Goal: Information Seeking & Learning: Check status

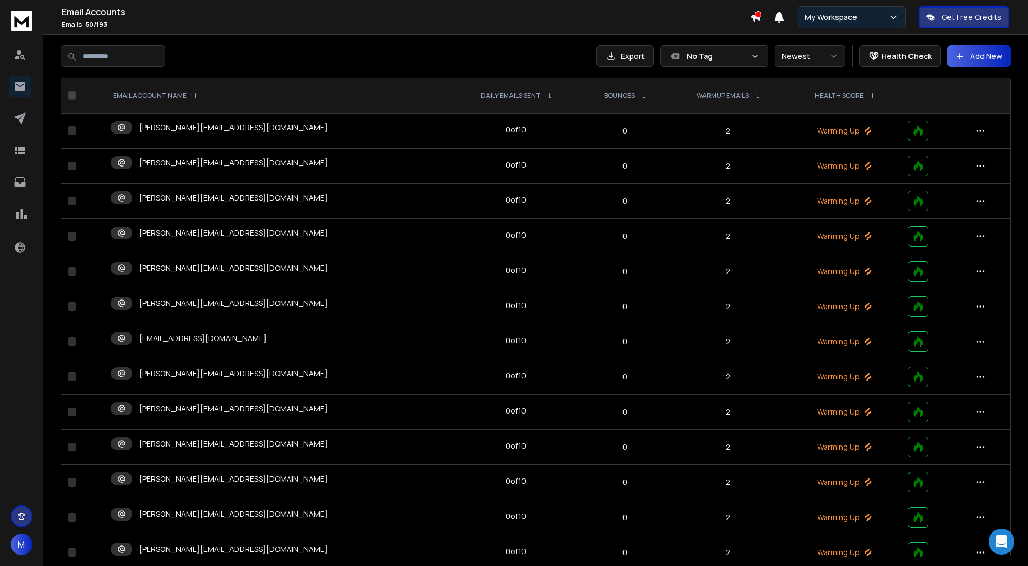
click at [858, 20] on p "My Workspace" at bounding box center [833, 17] width 57 height 11
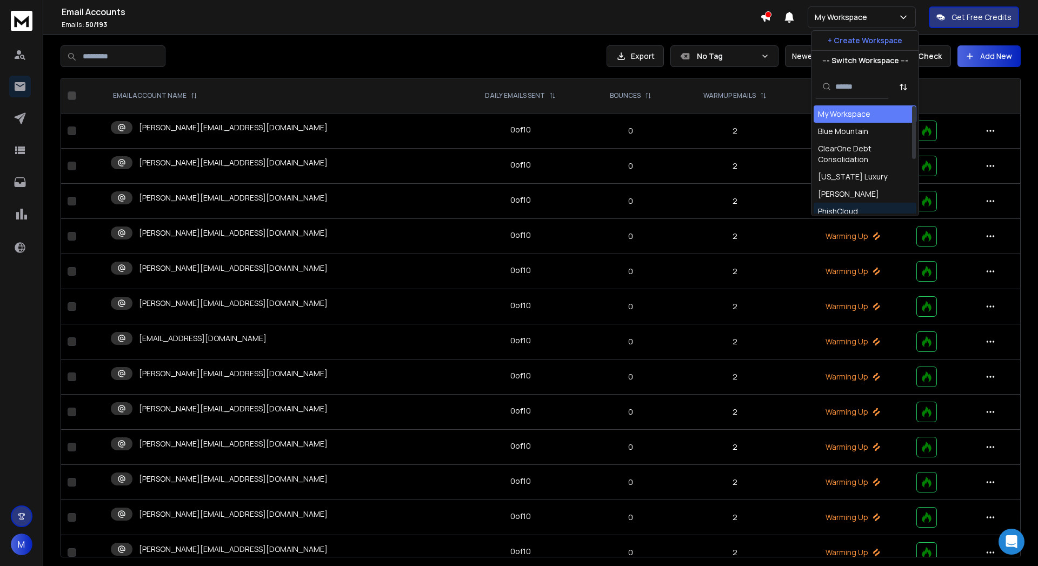
click at [846, 208] on div "PhishCloud" at bounding box center [838, 211] width 40 height 11
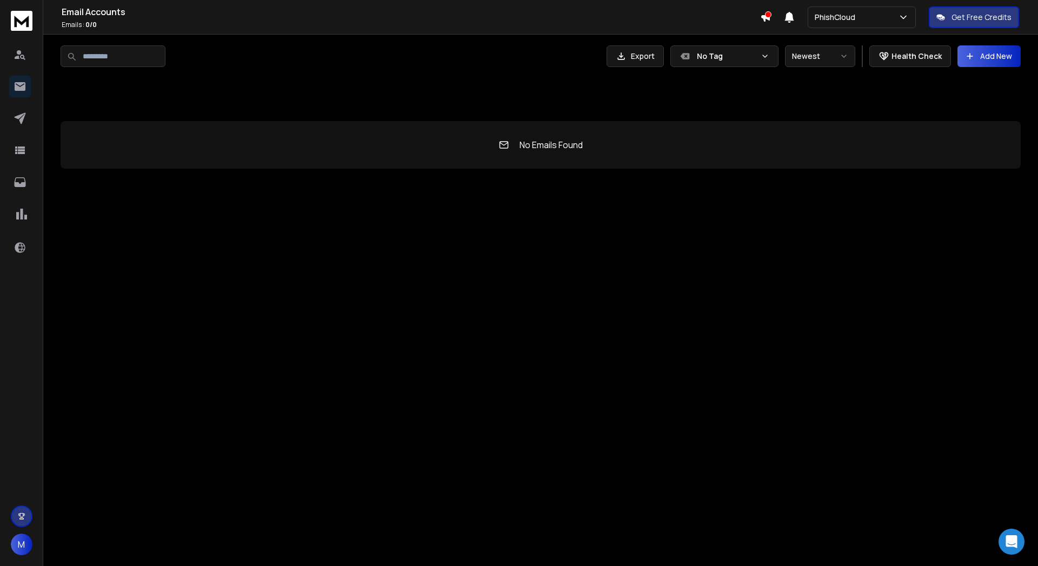
click at [767, 52] on icon at bounding box center [765, 56] width 9 height 9
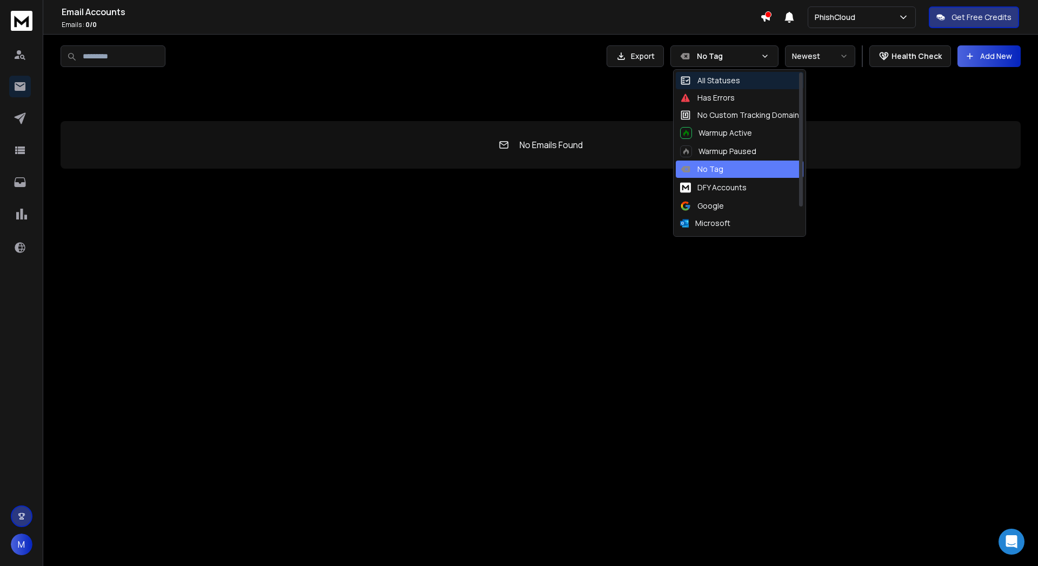
click at [734, 83] on div "All Statuses" at bounding box center [710, 80] width 60 height 11
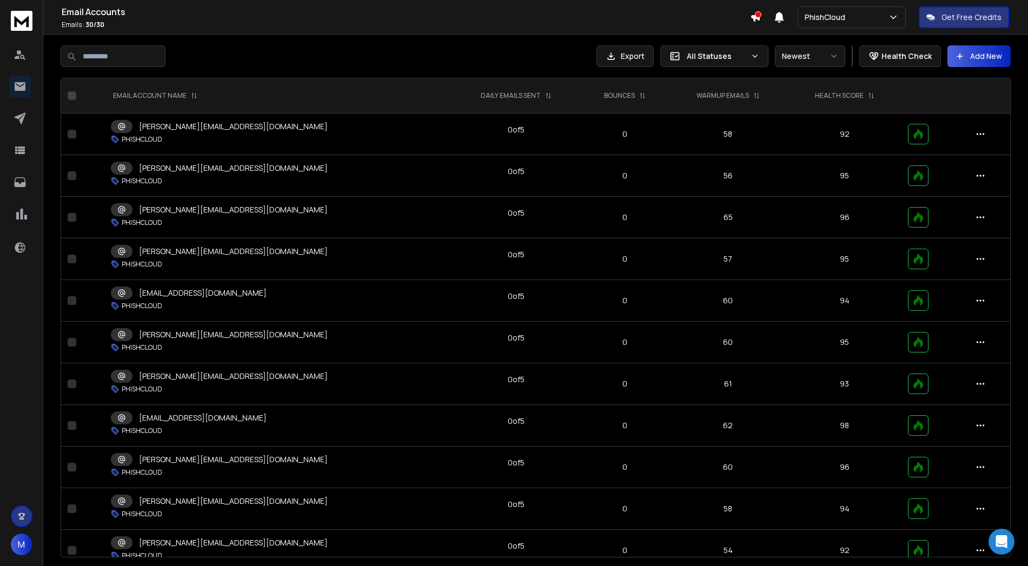
click at [868, 96] on icon at bounding box center [871, 95] width 6 height 6
click at [26, 112] on icon at bounding box center [20, 118] width 13 height 13
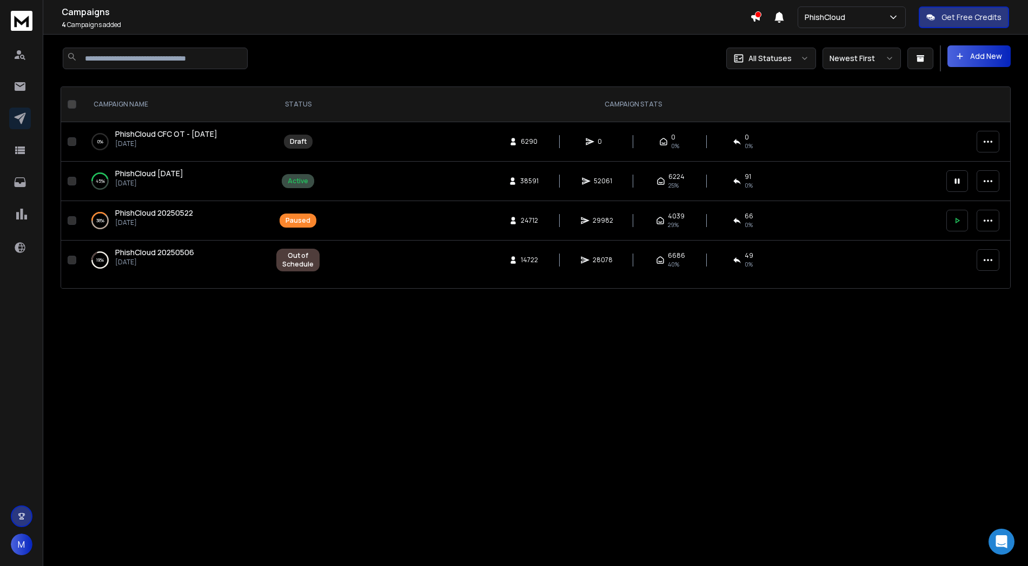
click at [183, 173] on span "PhishCloud July 2025" at bounding box center [149, 173] width 68 height 10
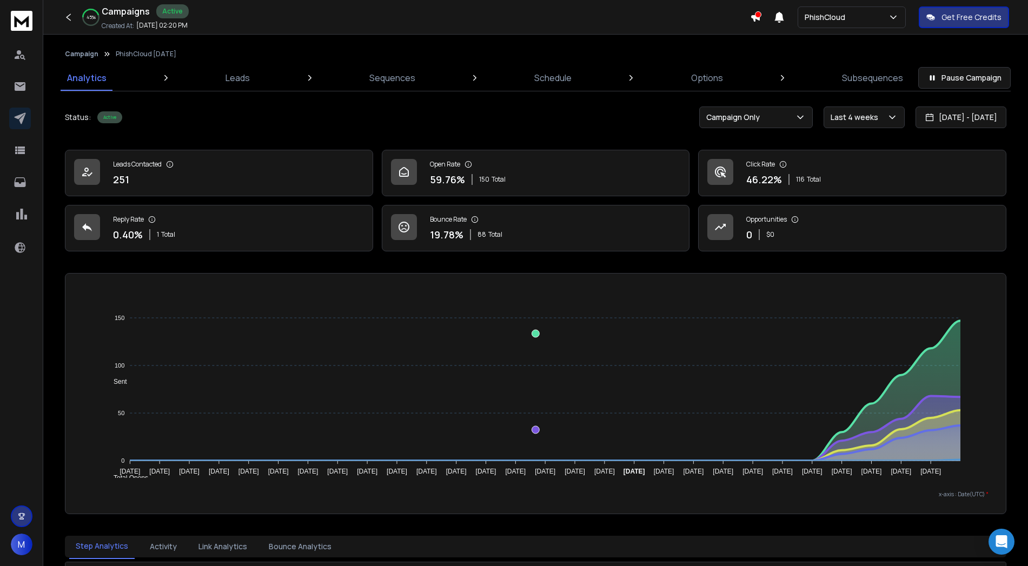
click at [160, 234] on div "1 Total" at bounding box center [166, 234] width 18 height 9
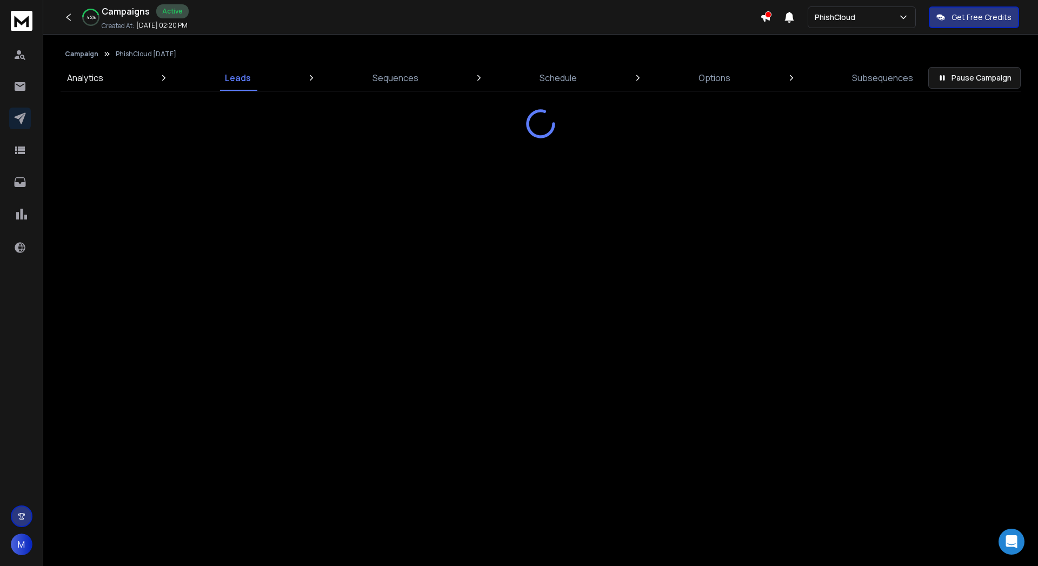
click at [89, 79] on p "Analytics" at bounding box center [85, 77] width 36 height 13
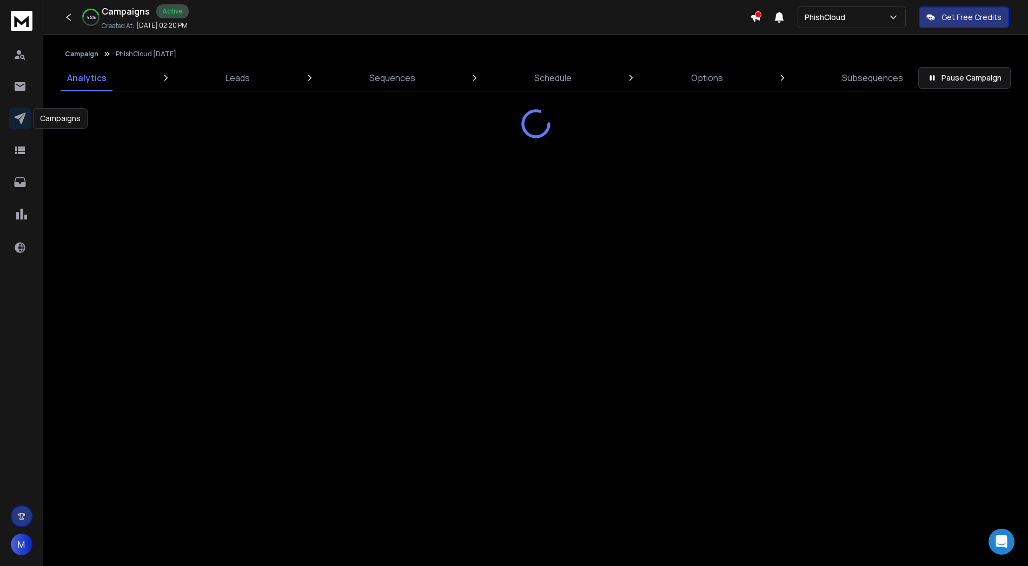
click at [27, 118] on link at bounding box center [20, 119] width 22 height 22
